Goal: Task Accomplishment & Management: Manage account settings

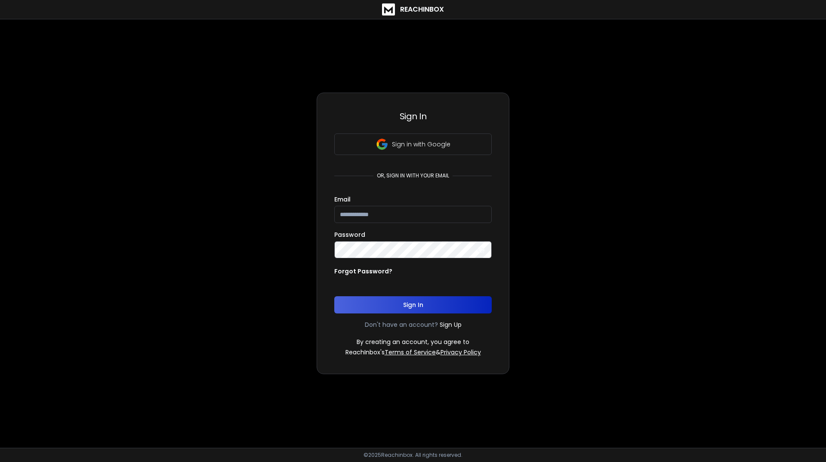
click at [352, 213] on input "email" at bounding box center [412, 214] width 157 height 17
paste input "**********"
type input "**********"
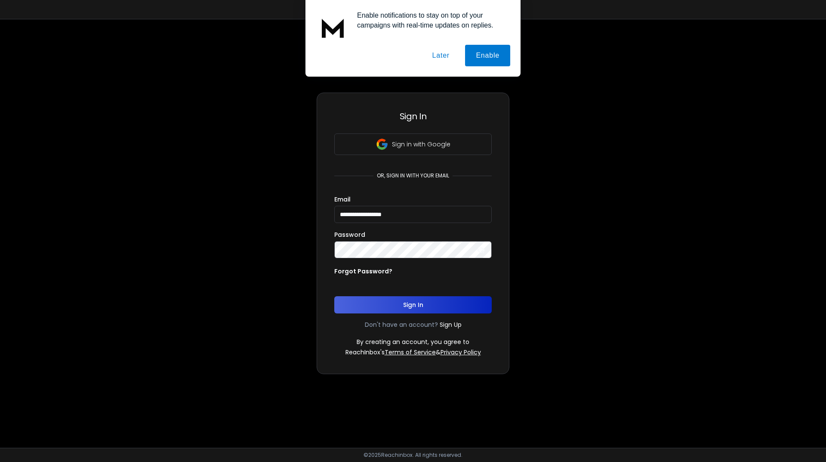
click at [416, 304] on button "Sign In" at bounding box center [412, 304] width 157 height 17
click at [444, 61] on button "Later" at bounding box center [440, 56] width 39 height 22
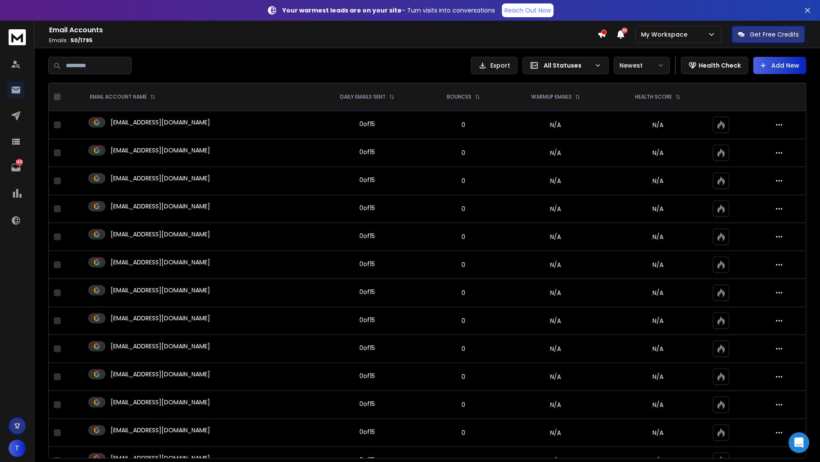
click at [788, 74] on div "Export All Statuses Newest Health Check Add New EMAIL ACCOUNT NAME DAILY EMAILS…" at bounding box center [427, 257] width 758 height 401
click at [788, 67] on button "Add New" at bounding box center [779, 65] width 53 height 17
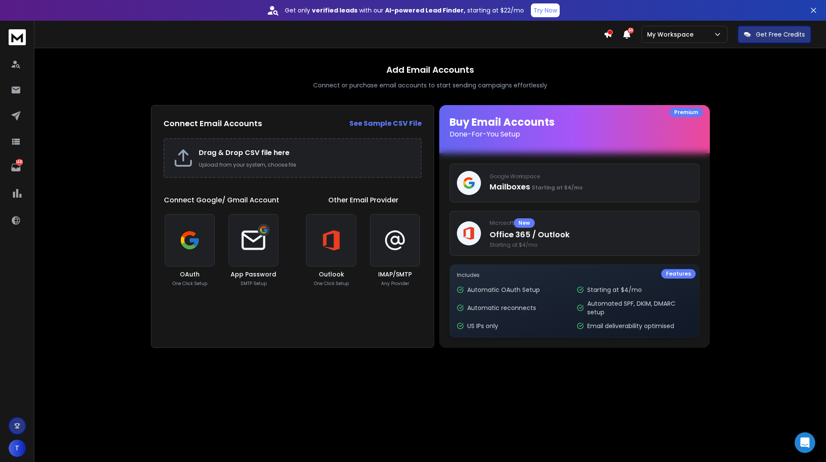
click at [181, 241] on icon at bounding box center [190, 240] width 22 height 26
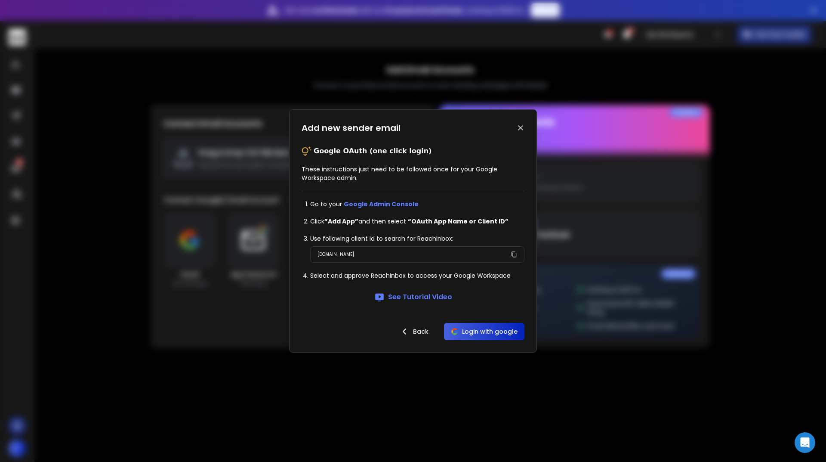
click at [469, 330] on button "Login with google" at bounding box center [484, 331] width 80 height 17
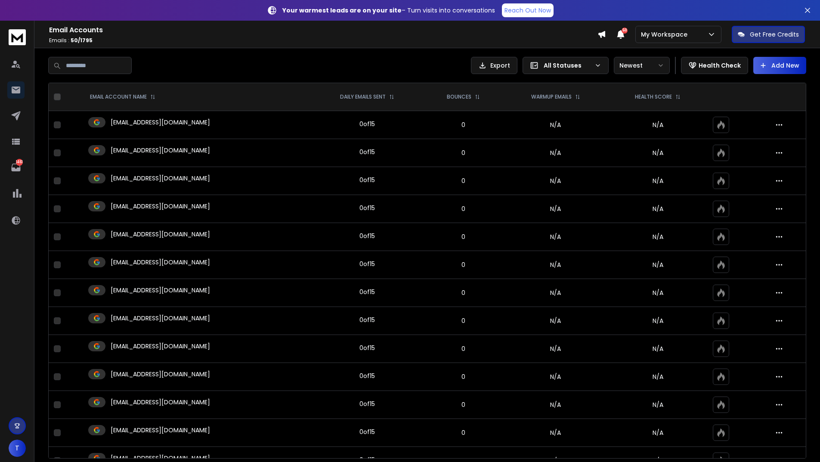
click at [778, 65] on button "Add New" at bounding box center [779, 65] width 53 height 17
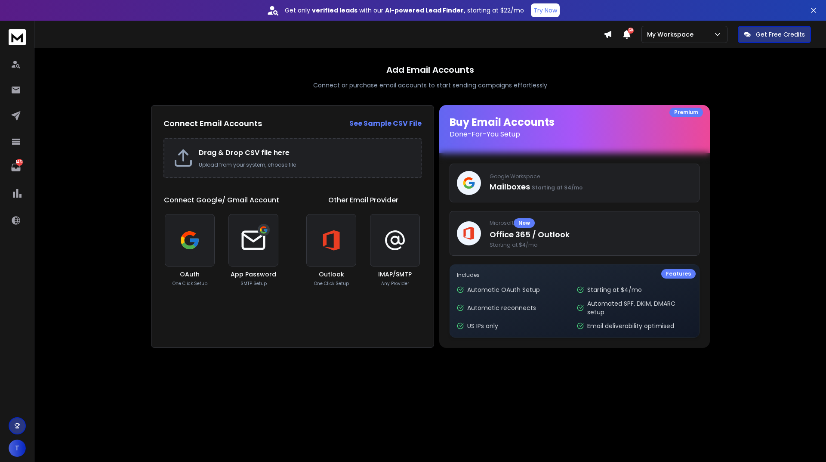
click at [185, 238] on icon at bounding box center [190, 240] width 18 height 18
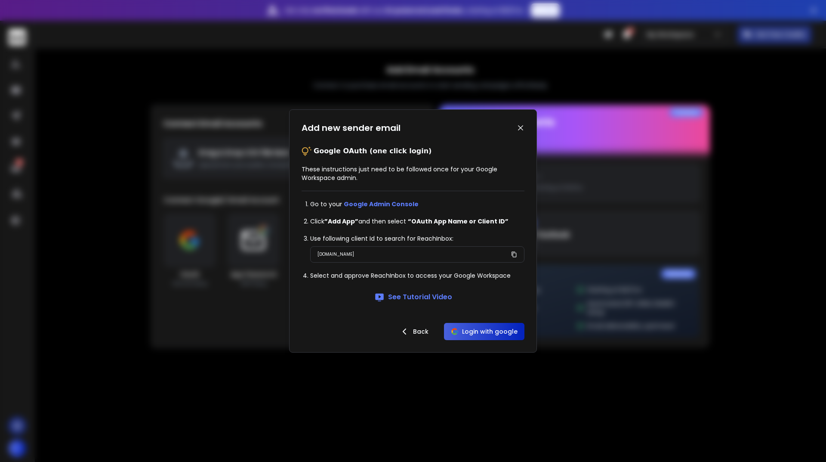
click at [466, 331] on button "Login with google" at bounding box center [484, 331] width 80 height 17
